Goal: Find specific page/section: Find specific page/section

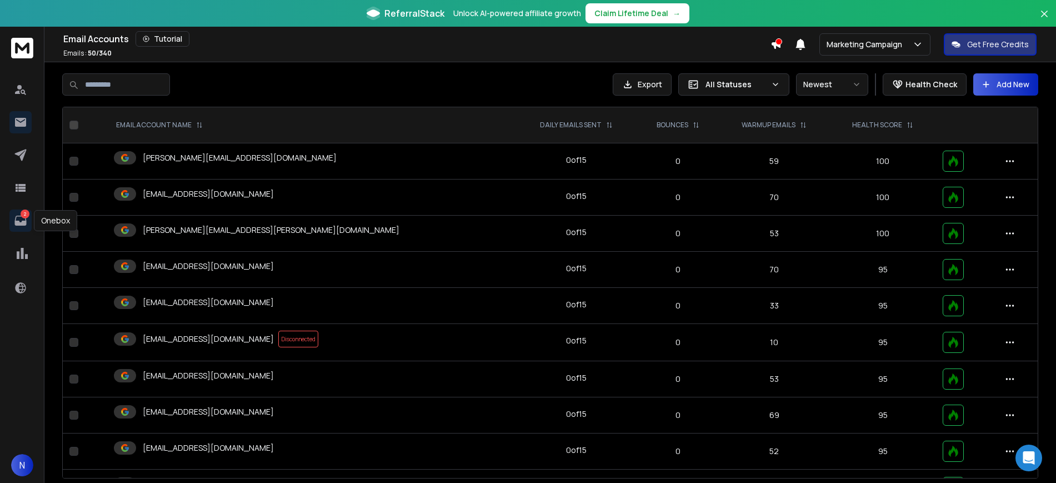
click at [20, 212] on link "2" at bounding box center [20, 221] width 22 height 22
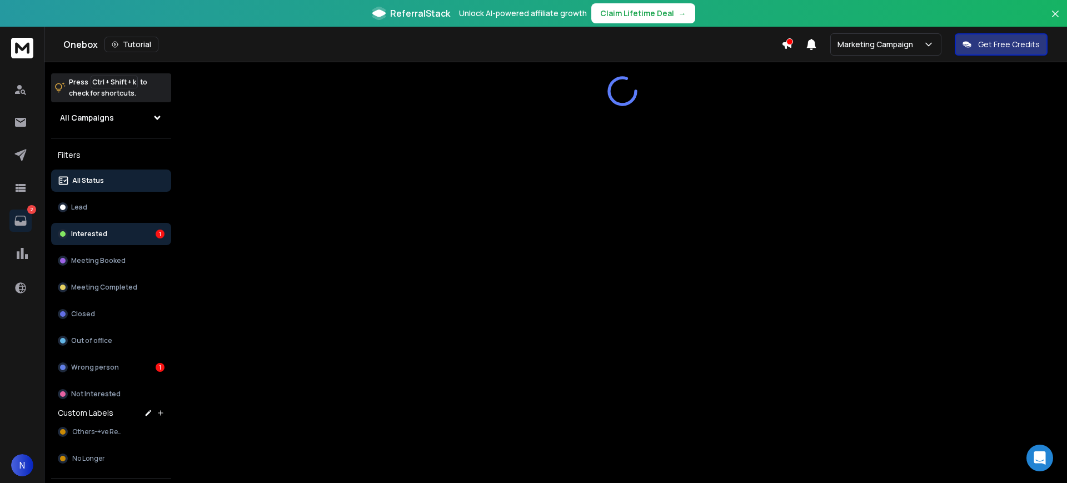
click at [108, 230] on button "Interested 1" at bounding box center [111, 234] width 120 height 22
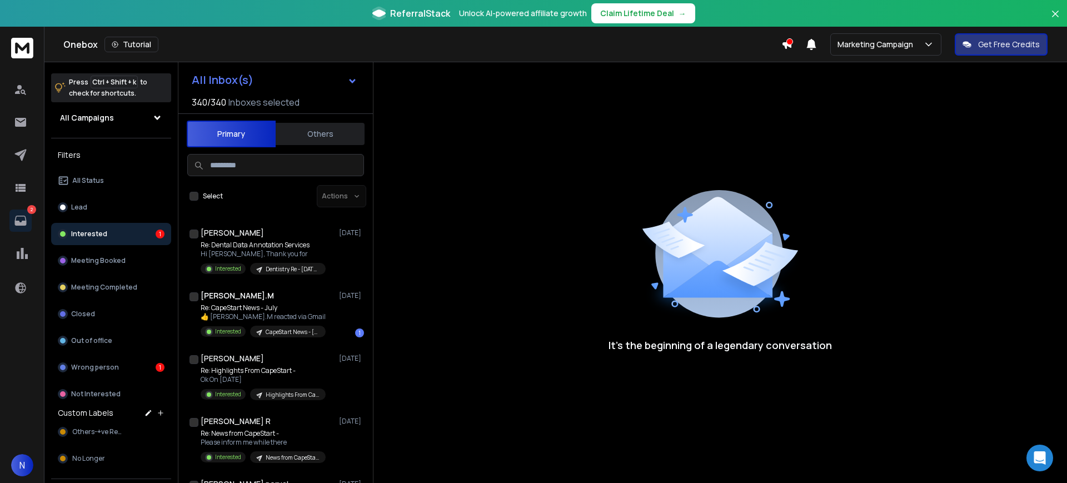
click at [145, 230] on button "Interested 1" at bounding box center [111, 234] width 120 height 22
click at [111, 121] on h1 "All Campaigns" at bounding box center [87, 117] width 54 height 11
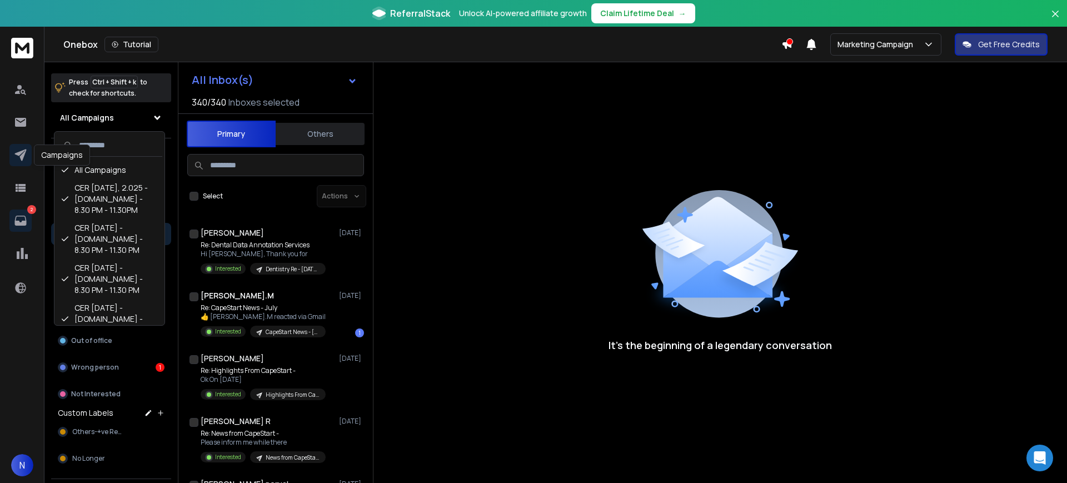
click at [17, 152] on icon at bounding box center [20, 155] width 12 height 12
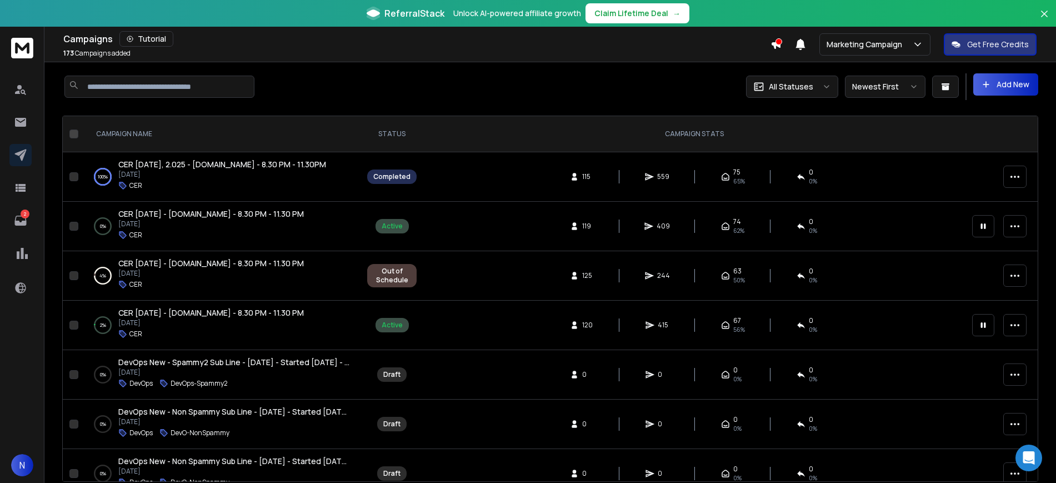
click at [590, 95] on div "Campaigns 173 Campaigns Added All Statuses Newest First Add New" at bounding box center [795, 86] width 488 height 27
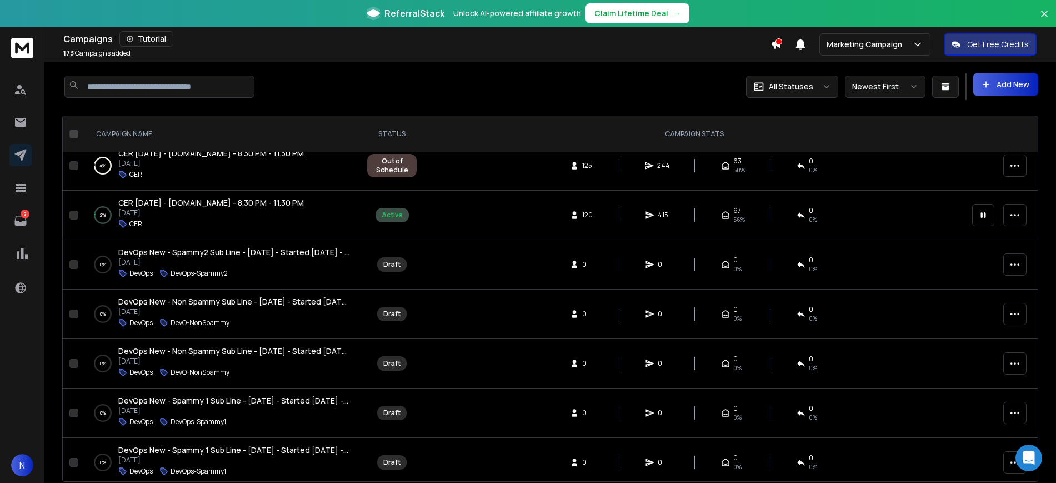
scroll to position [139, 0]
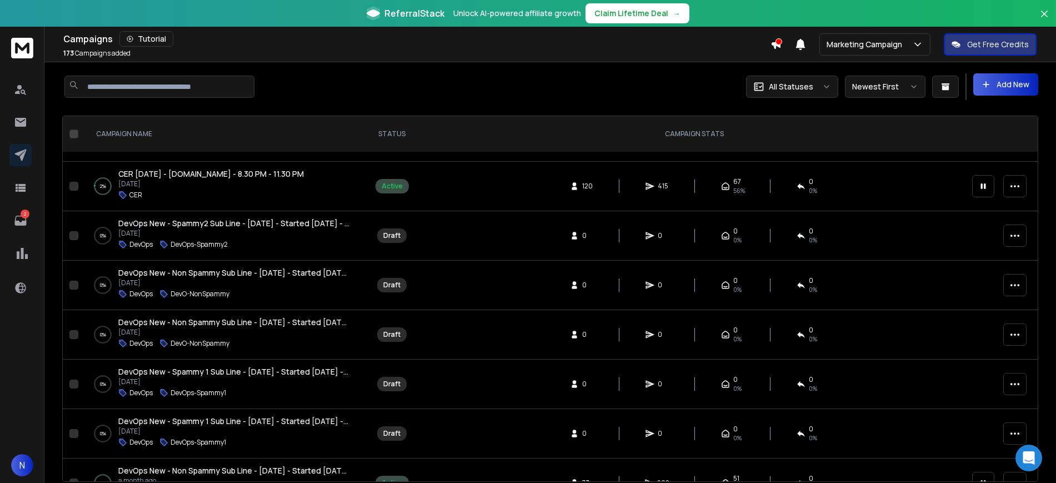
click at [521, 110] on div "Campaigns 173 Campaigns Added All Statuses Newest First Add New CAMPAIGN NAME S…" at bounding box center [550, 314] width 976 height 483
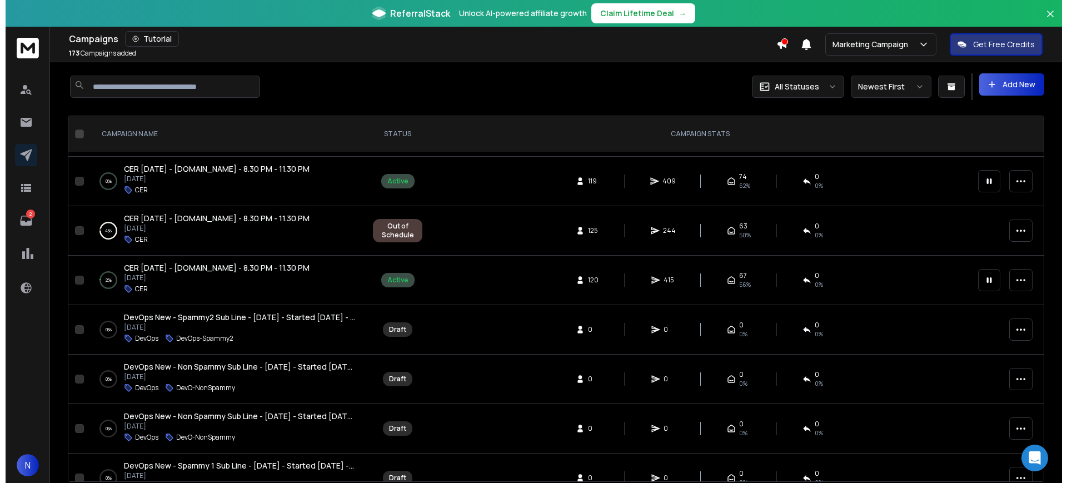
scroll to position [0, 0]
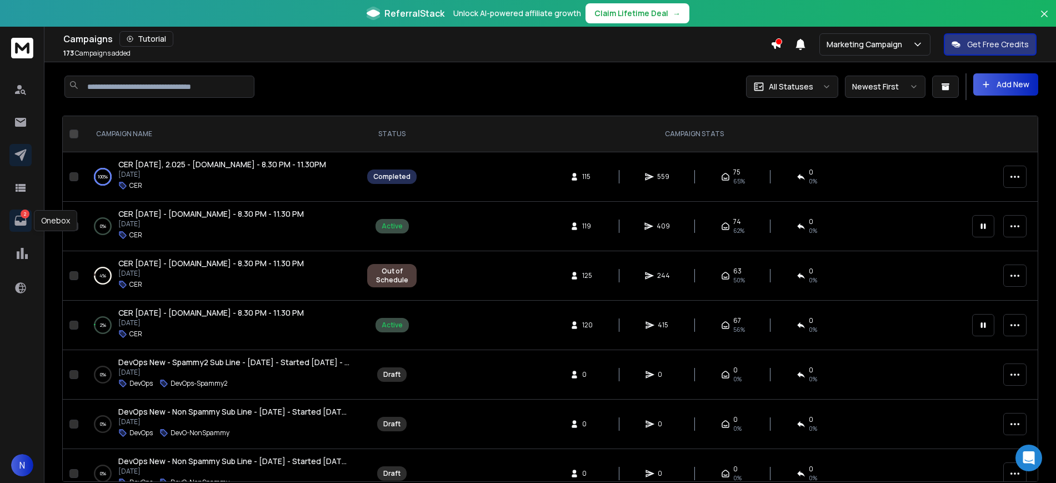
click at [24, 211] on p "2" at bounding box center [25, 214] width 9 height 9
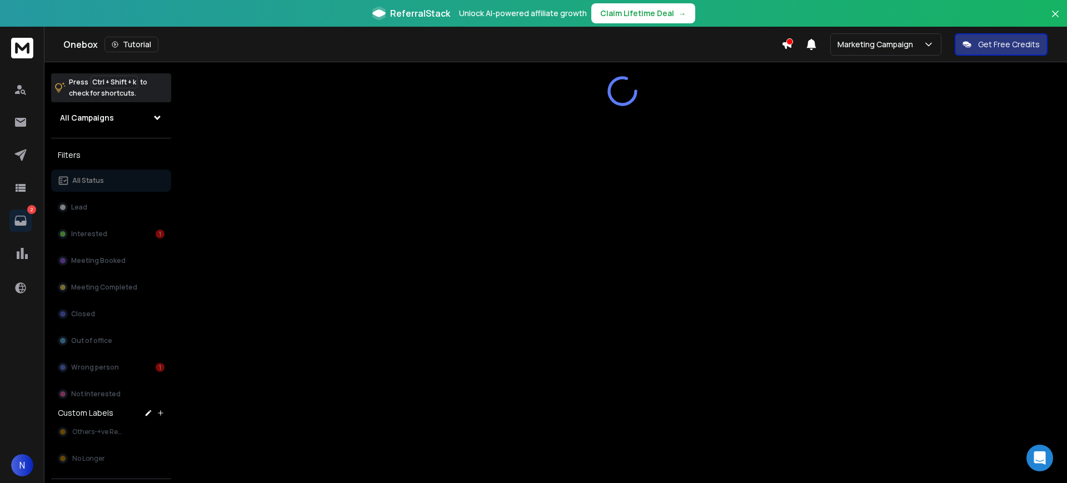
click at [84, 235] on div "All Status Lead Interested 1 Meeting Booked Meeting Completed Closed Out of off…" at bounding box center [111, 287] width 120 height 236
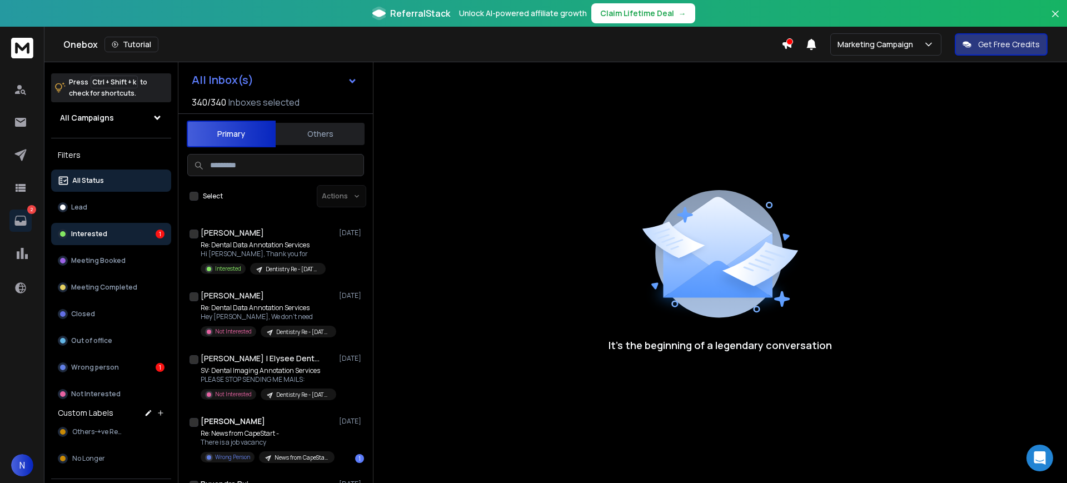
click at [102, 231] on p "Interested" at bounding box center [89, 234] width 36 height 9
